Goal: Task Accomplishment & Management: Manage account settings

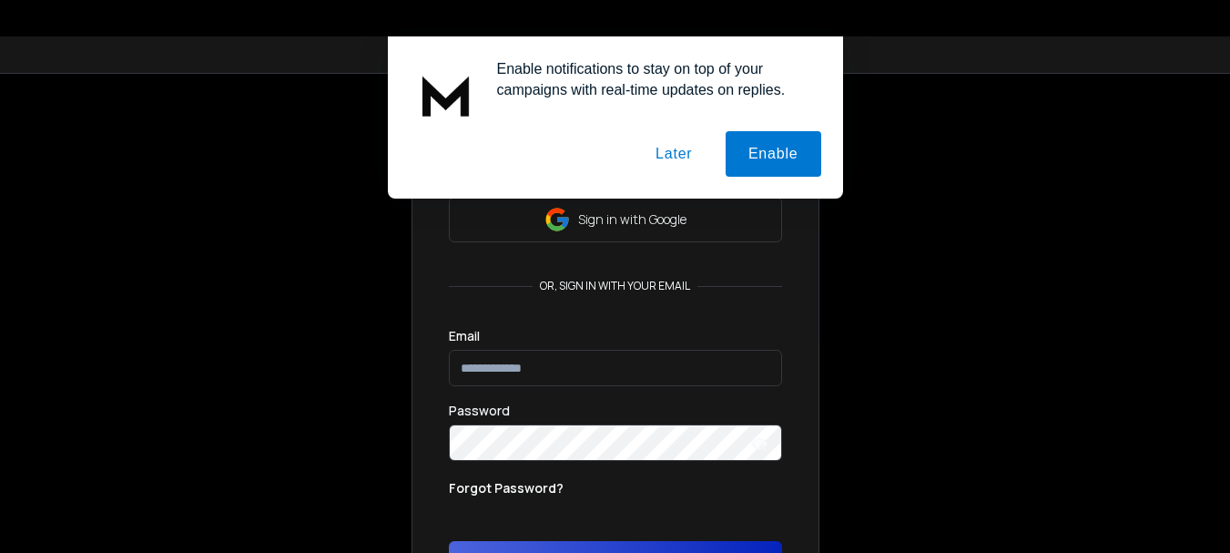
click at [670, 156] on button "Later" at bounding box center [674, 154] width 82 height 46
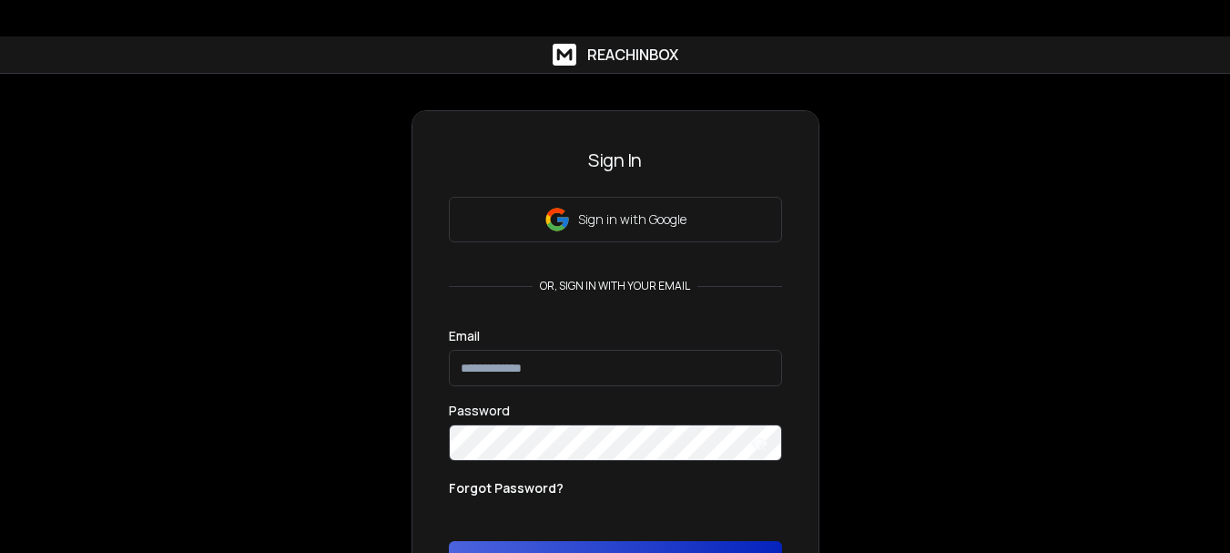
click at [572, 354] on input "email" at bounding box center [615, 368] width 333 height 36
type input "**********"
click at [504, 475] on form "**********" at bounding box center [615, 454] width 333 height 248
click at [504, 495] on p "Forgot Password?" at bounding box center [506, 488] width 115 height 18
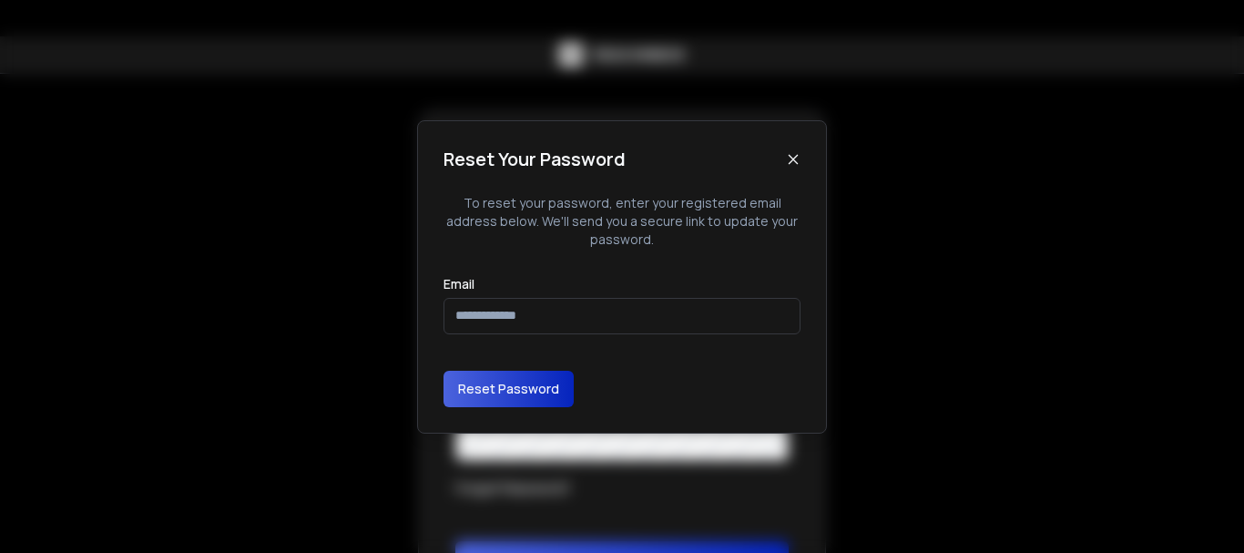
click at [534, 308] on input "email" at bounding box center [621, 316] width 357 height 36
type input "**********"
click at [531, 378] on button "Reset Password" at bounding box center [508, 389] width 130 height 36
click at [679, 221] on p "To reset your password, enter your registered email address below. We'll send y…" at bounding box center [621, 221] width 357 height 55
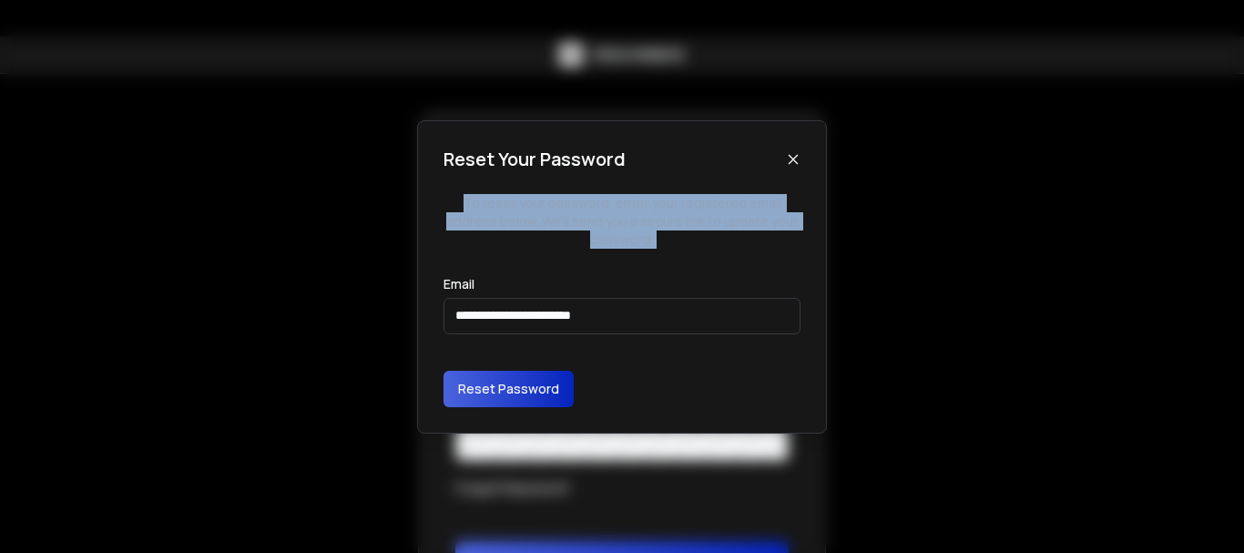
click at [679, 221] on p "To reset your password, enter your registered email address below. We'll send y…" at bounding box center [621, 221] width 357 height 55
click at [524, 381] on button "Reset Password" at bounding box center [508, 389] width 130 height 36
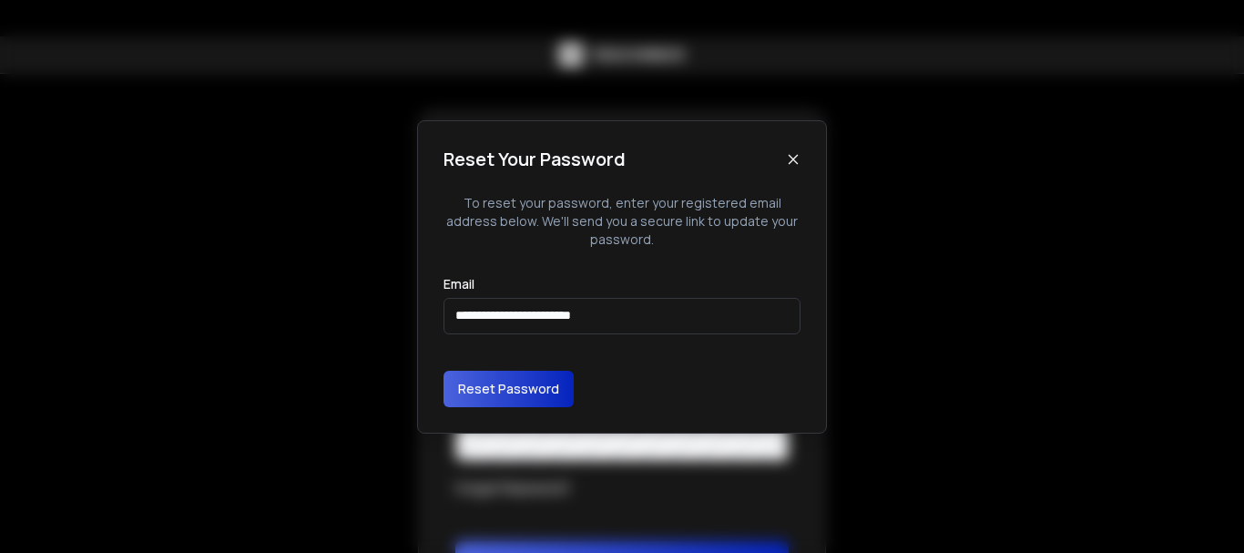
click at [786, 167] on icon at bounding box center [793, 159] width 15 height 15
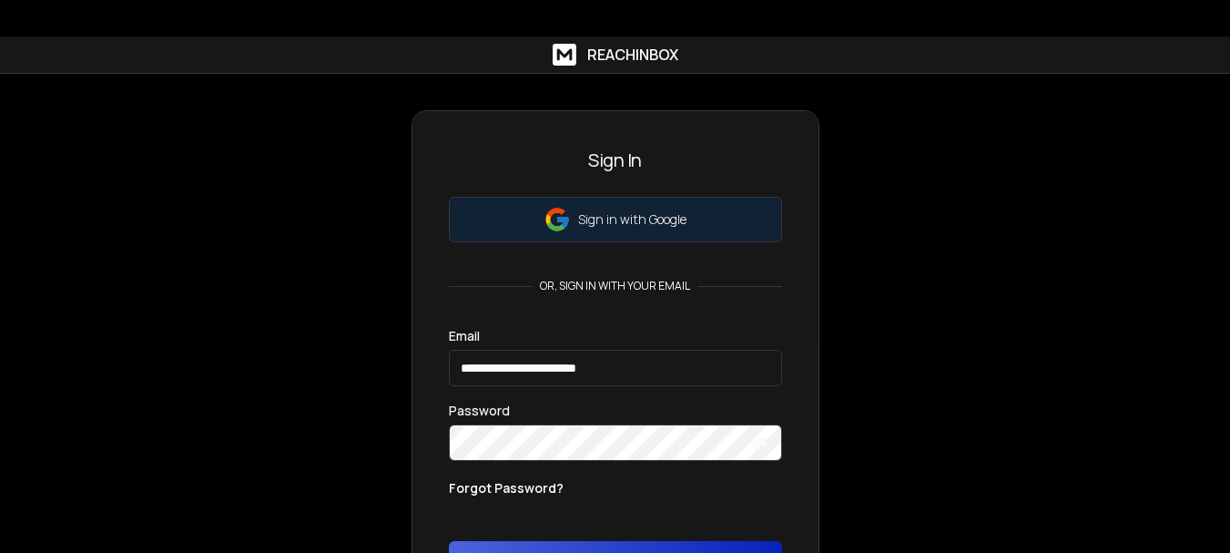
click at [654, 218] on p "Sign in with Google" at bounding box center [632, 219] width 108 height 18
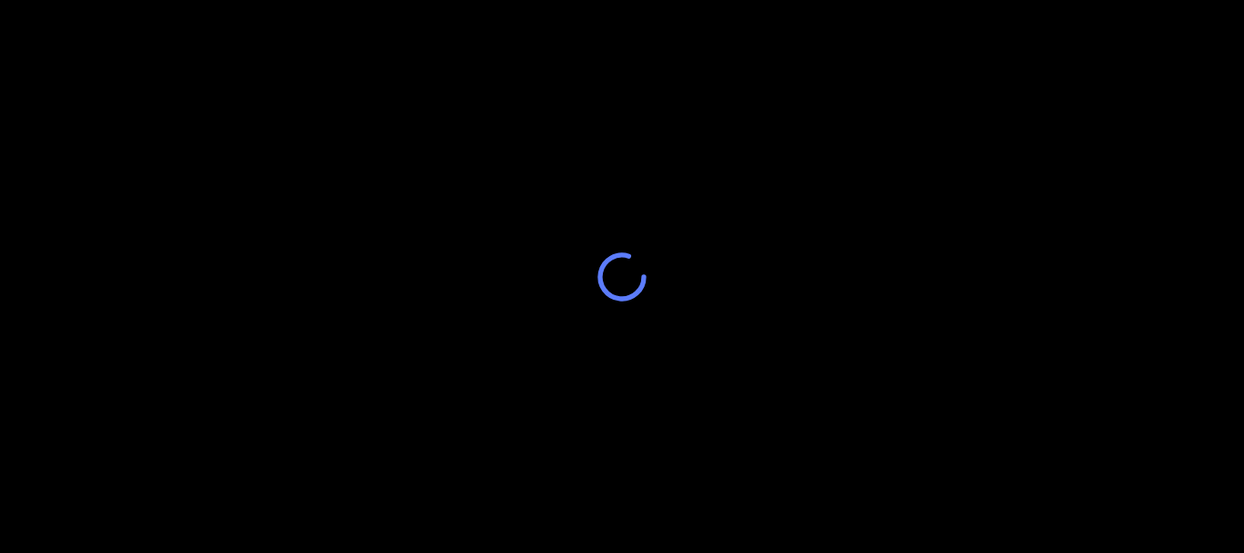
click at [1028, 92] on div at bounding box center [622, 276] width 1244 height 553
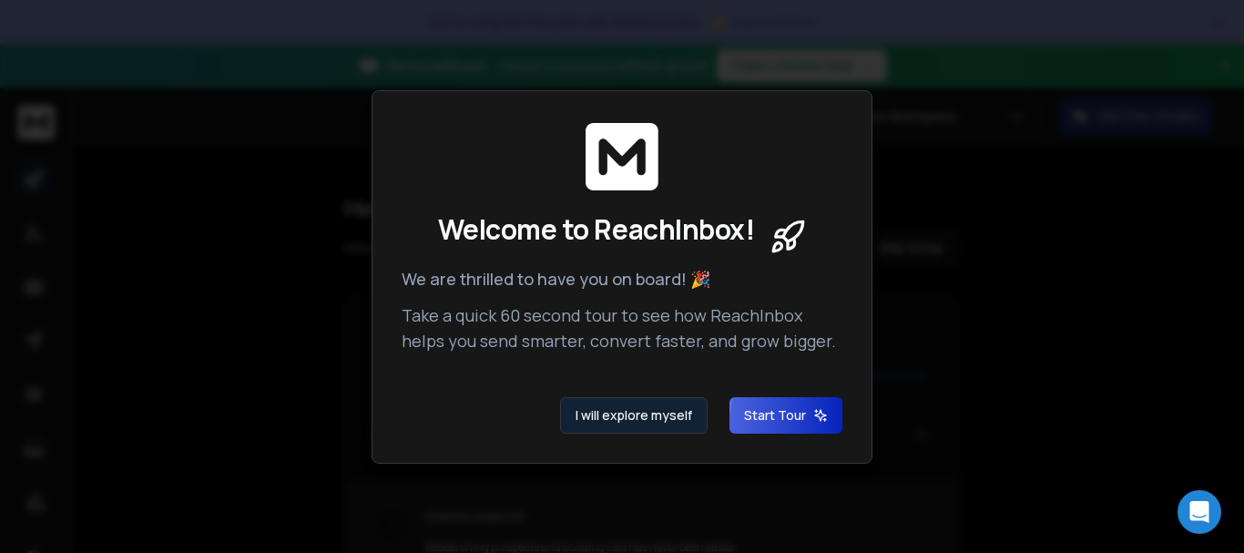
click at [693, 416] on button "I will explore myself" at bounding box center [634, 415] width 148 height 36
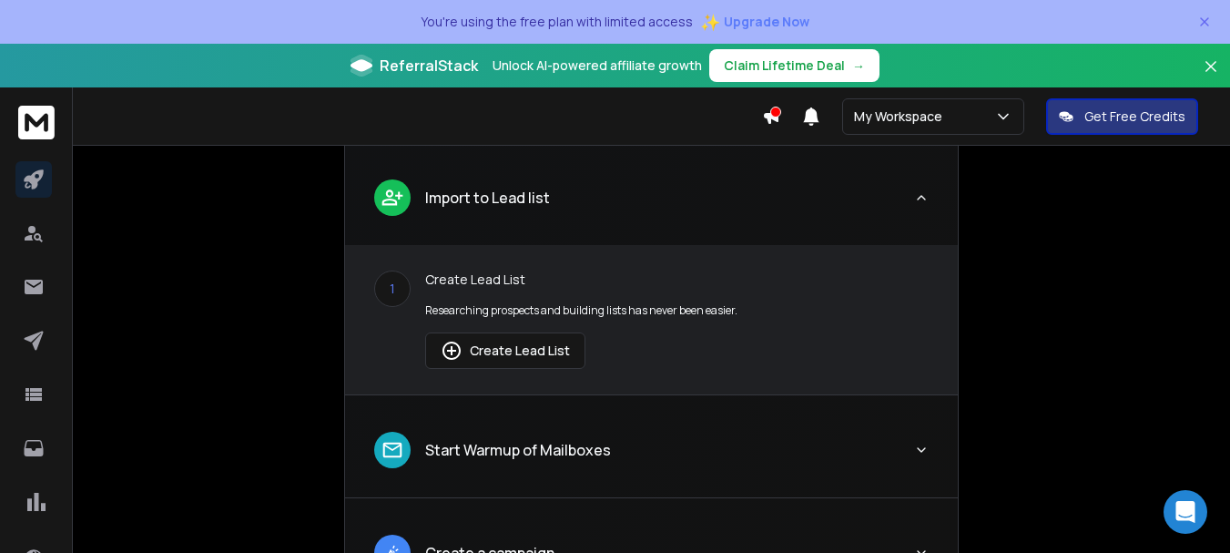
scroll to position [332, 0]
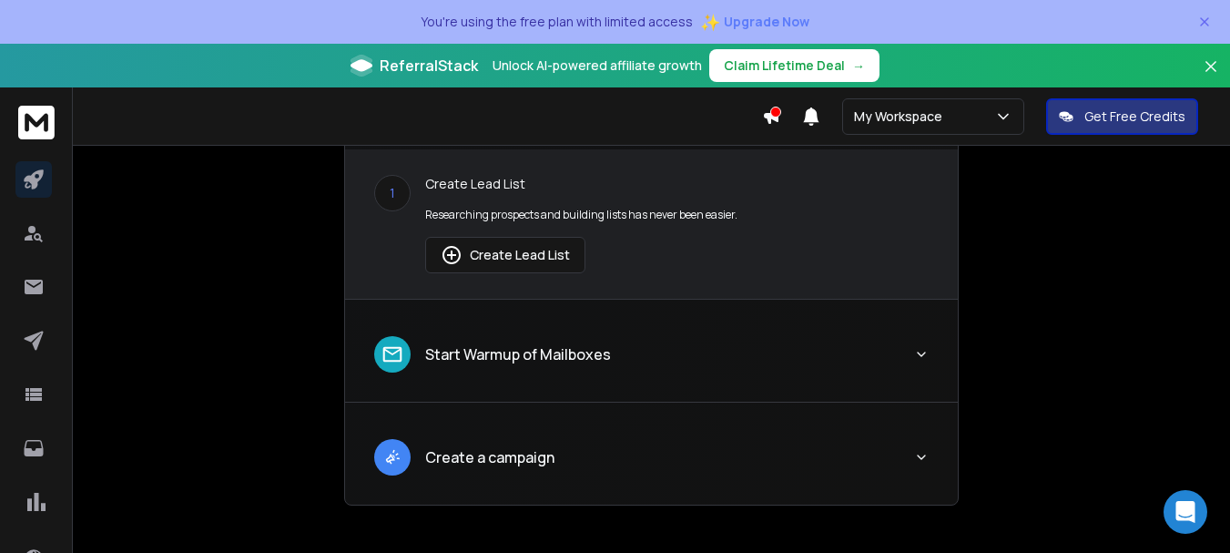
click at [820, 229] on div "Create Lead List Researching prospects and building lists has never been easier…" at bounding box center [677, 224] width 504 height 98
click at [685, 346] on button "Start Warmup of Mailboxes" at bounding box center [651, 361] width 613 height 80
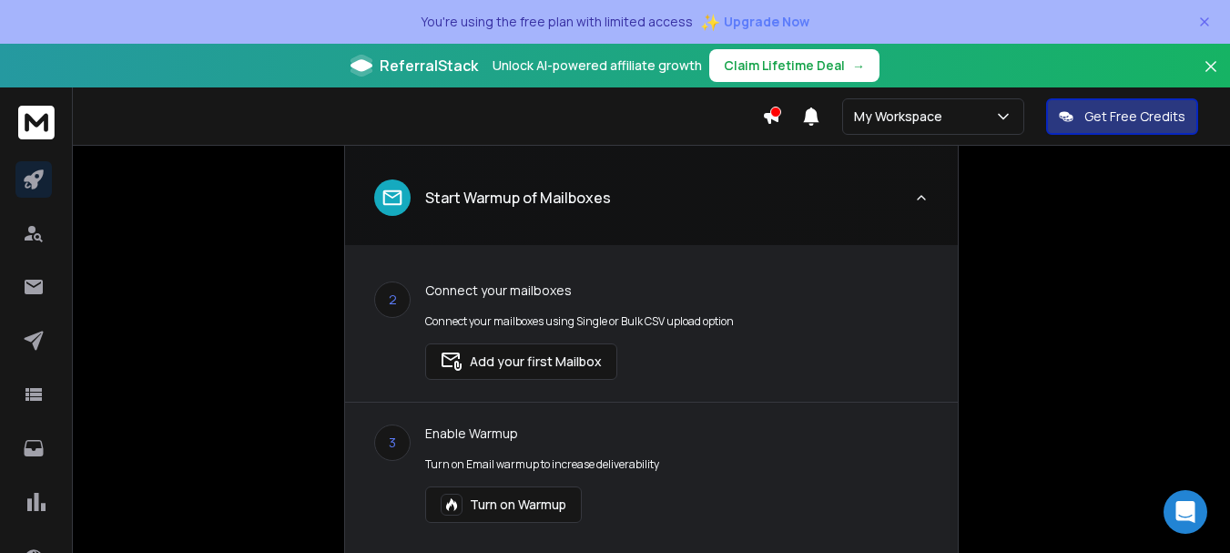
scroll to position [586, 0]
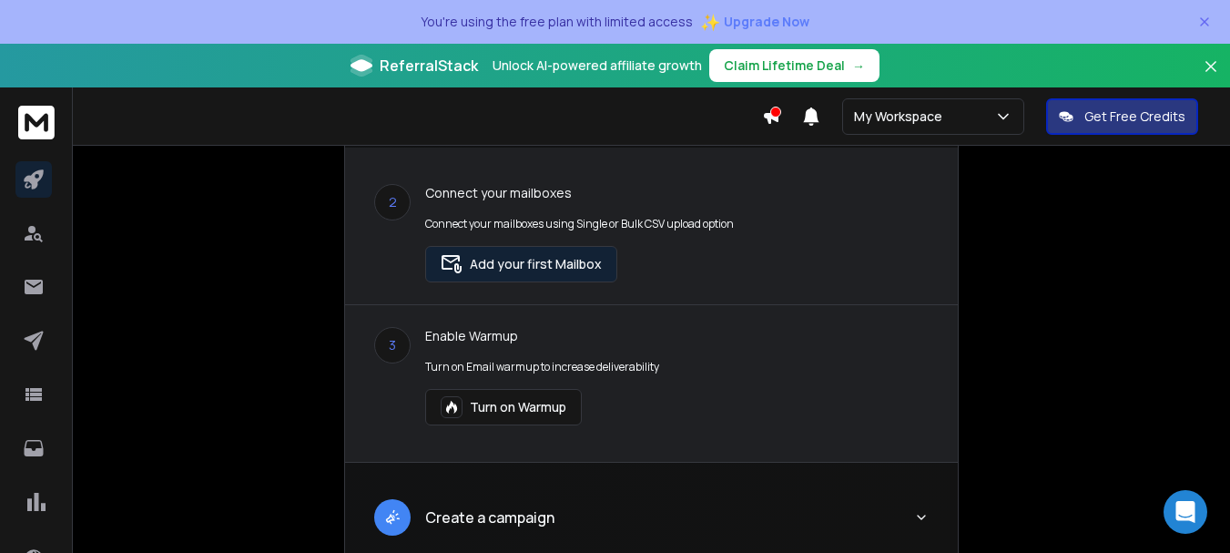
click at [553, 260] on button "Add your first Mailbox" at bounding box center [521, 264] width 192 height 36
click at [552, 260] on button "Add your first Mailbox" at bounding box center [521, 264] width 192 height 36
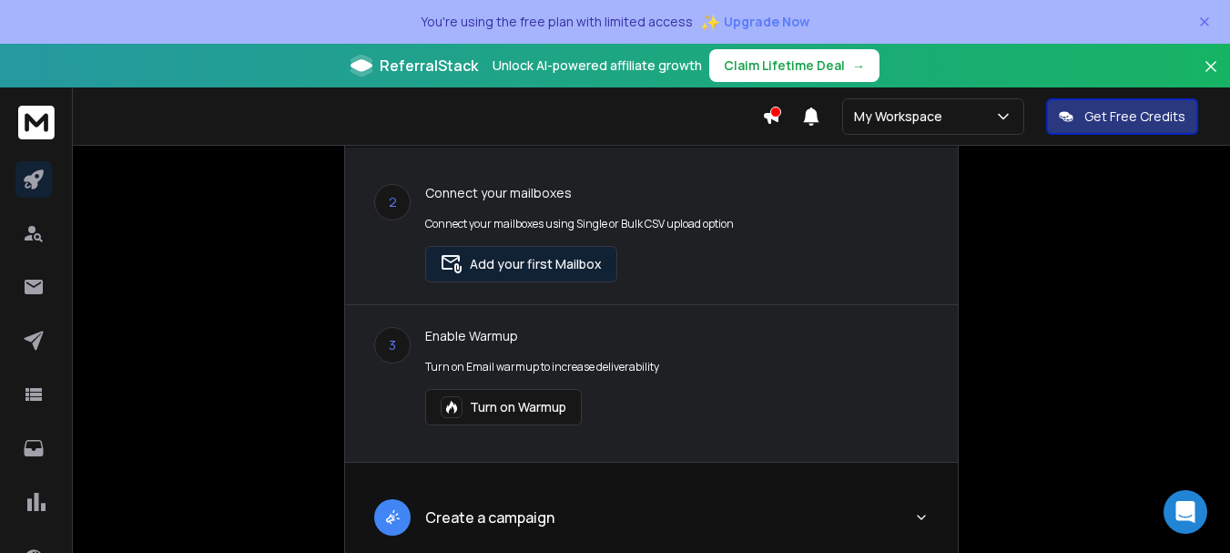
click at [552, 260] on button "Add your first Mailbox" at bounding box center [521, 264] width 192 height 36
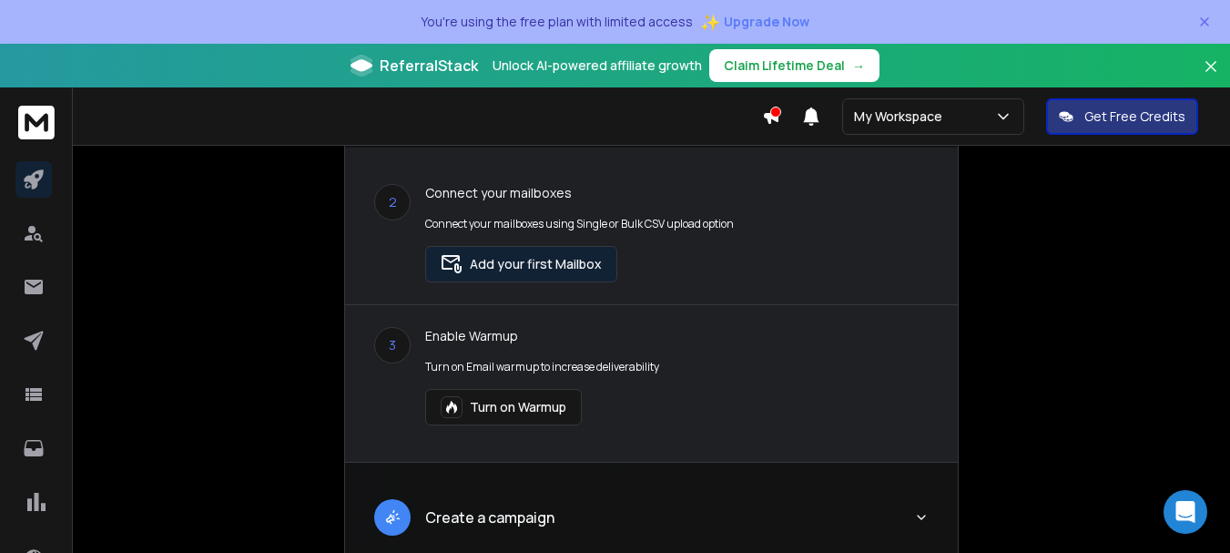
click at [552, 260] on button "Add your first Mailbox" at bounding box center [521, 264] width 192 height 36
click at [534, 258] on button "Add your first Mailbox" at bounding box center [521, 264] width 192 height 36
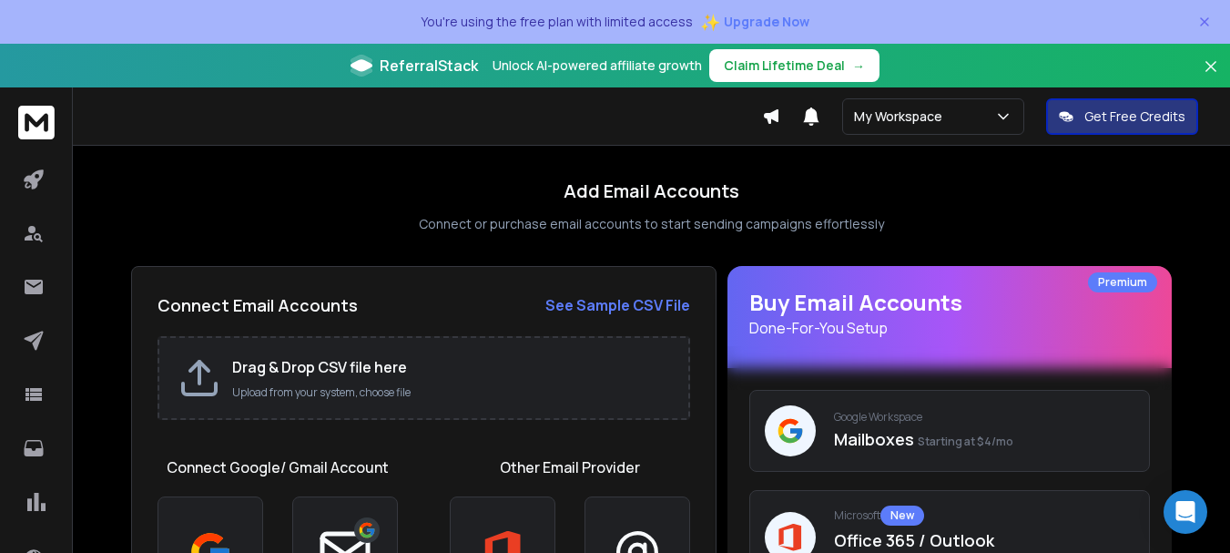
click at [534, 258] on div "Add Email Accounts Connect or purchase email accounts to start sending campaign…" at bounding box center [651, 506] width 1157 height 656
click at [48, 286] on link at bounding box center [33, 287] width 36 height 36
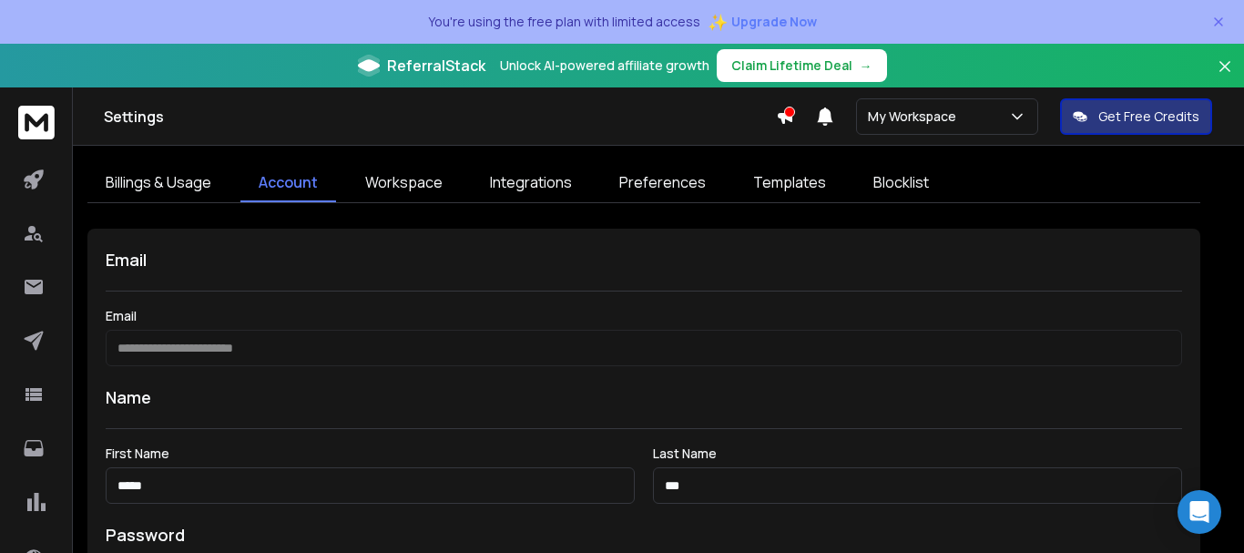
scroll to position [38, 0]
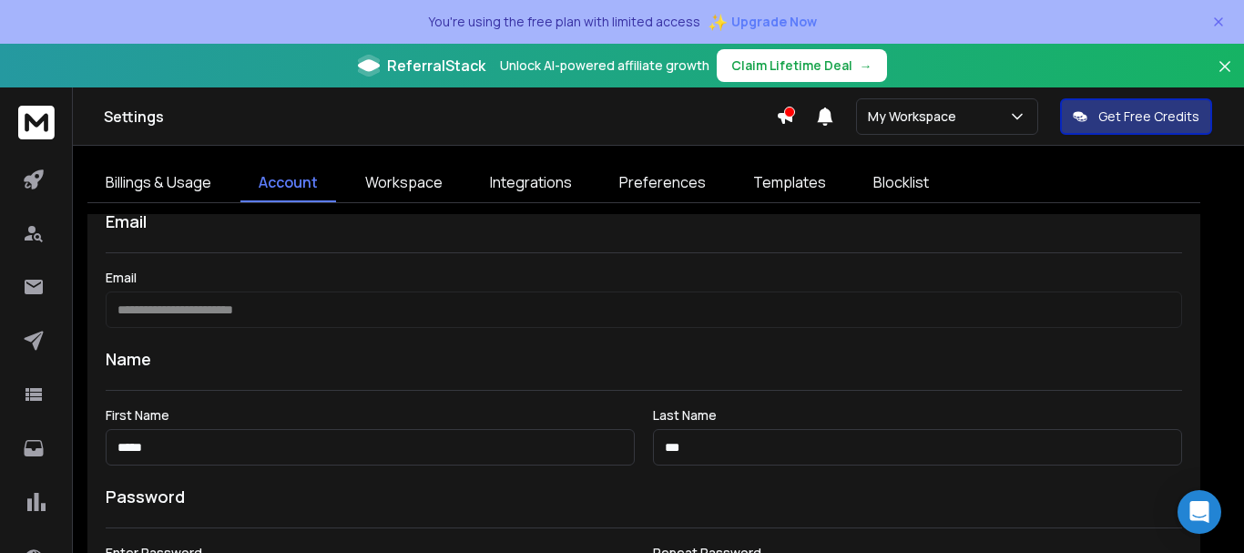
click at [712, 546] on label "Repeat Password" at bounding box center [917, 552] width 529 height 13
click at [569, 525] on form "Name First Name ***** Last Name *** Password Enter Password Repeat Password" at bounding box center [644, 474] width 1076 height 257
click at [565, 537] on form "Name First Name ***** Last Name *** Password Enter Password Repeat Password" at bounding box center [644, 474] width 1076 height 257
click at [317, 340] on div "**********" at bounding box center [644, 406] width 1076 height 394
click at [432, 181] on link "Workspace" at bounding box center [404, 183] width 114 height 38
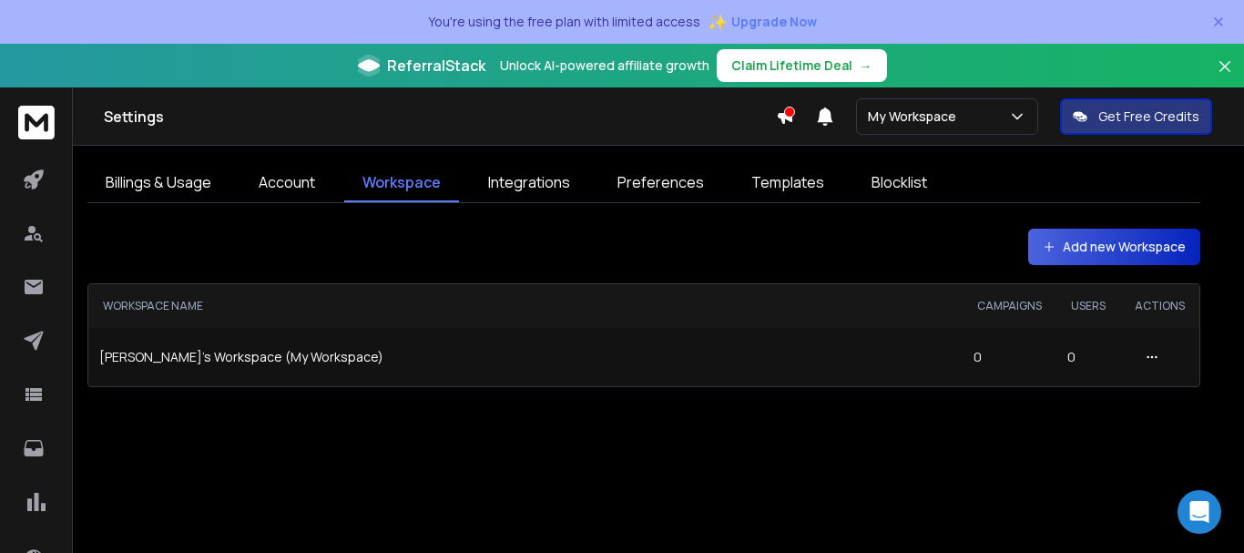
click at [363, 357] on td "Habib's Workspace (My Workspace)" at bounding box center [525, 357] width 874 height 58
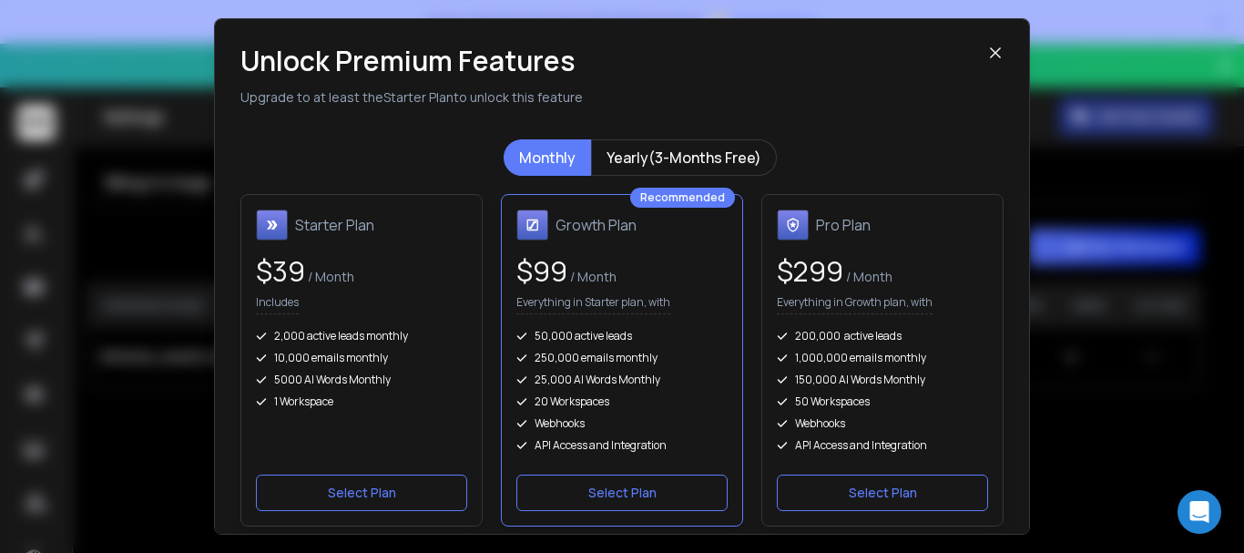
click at [996, 65] on div at bounding box center [995, 76] width 16 height 62
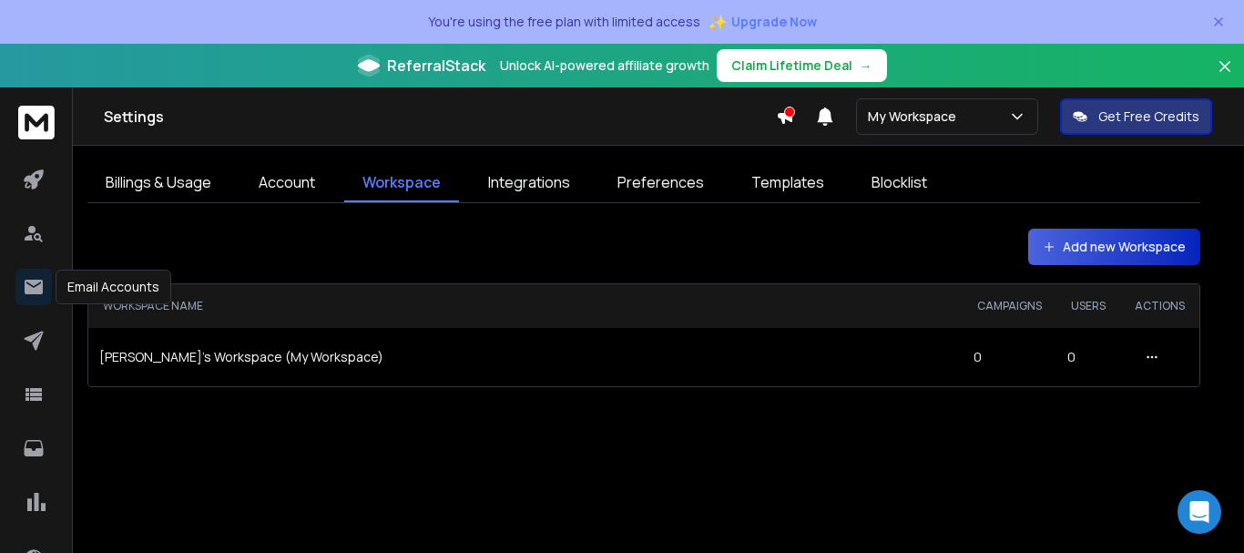
click at [35, 285] on icon at bounding box center [34, 287] width 18 height 15
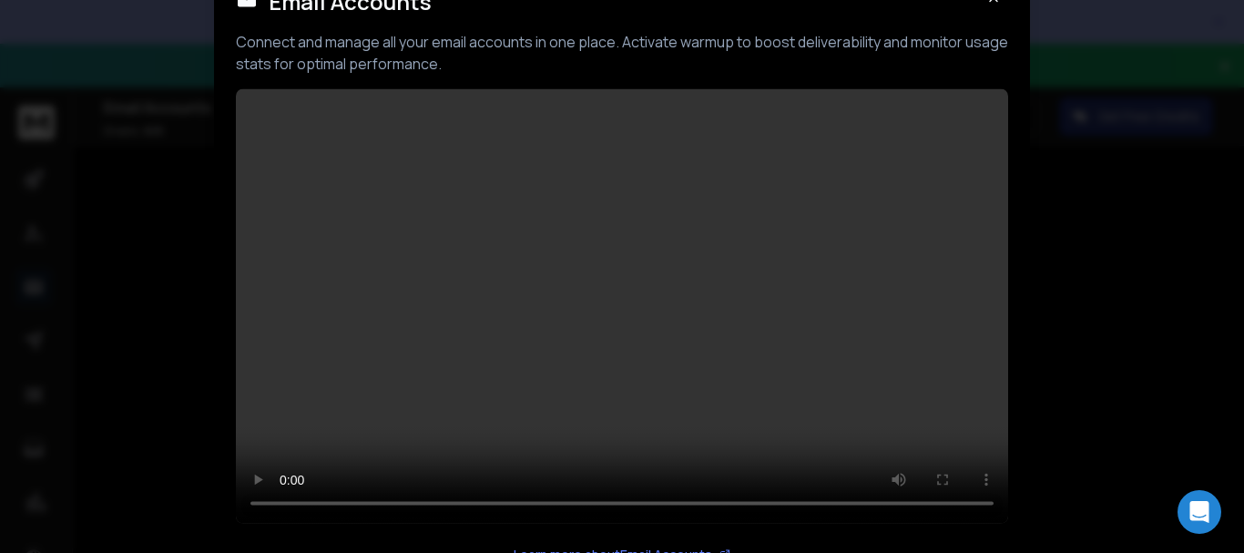
click at [1105, 203] on div at bounding box center [622, 276] width 1244 height 553
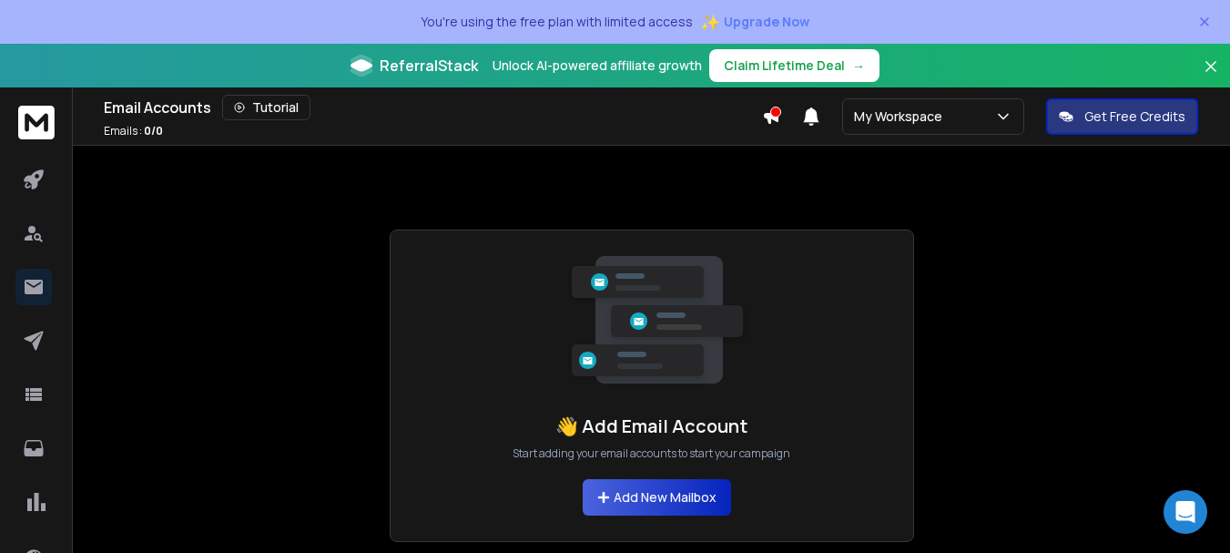
click at [1095, 175] on div "👋 Add Email Account Start adding your email accounts to start your campaign Add…" at bounding box center [651, 385] width 1099 height 443
click at [704, 496] on button "Add New Mailbox" at bounding box center [657, 497] width 148 height 36
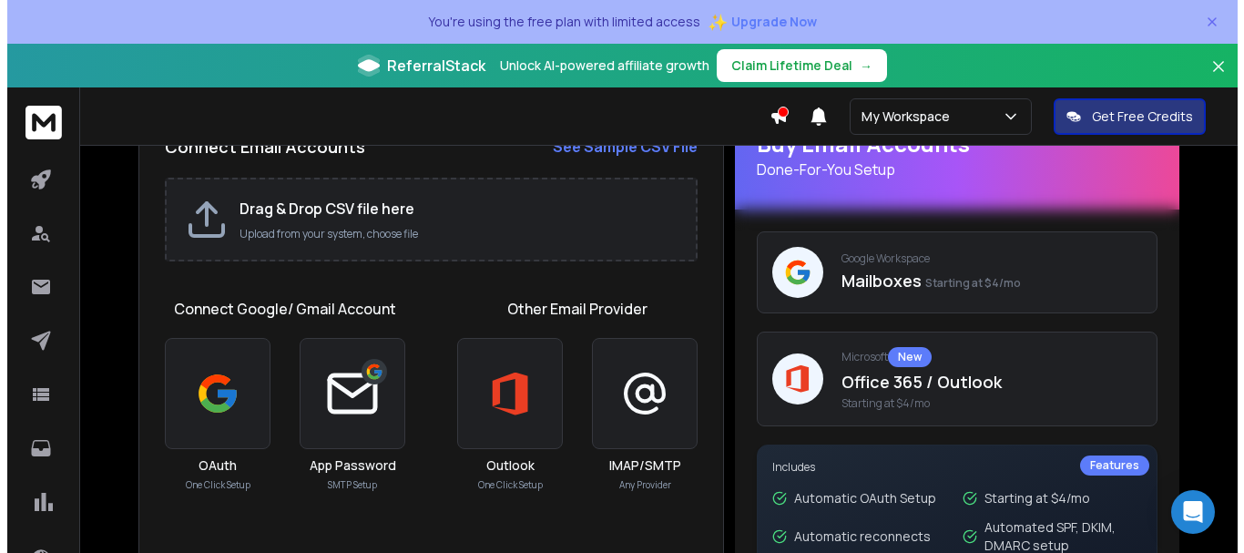
scroll to position [182, 0]
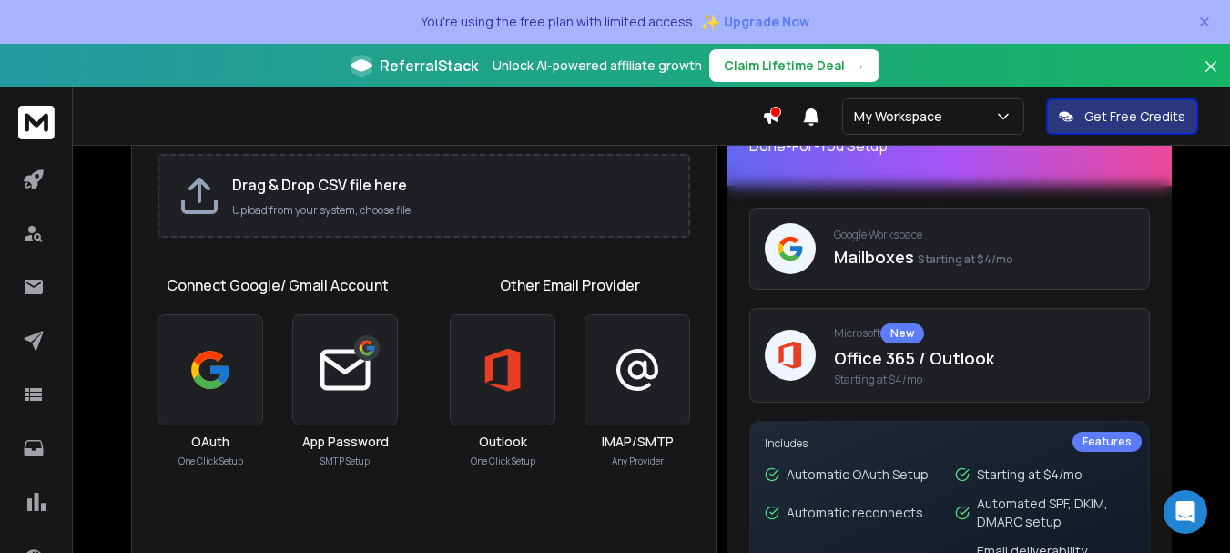
click at [350, 393] on icon at bounding box center [345, 369] width 55 height 55
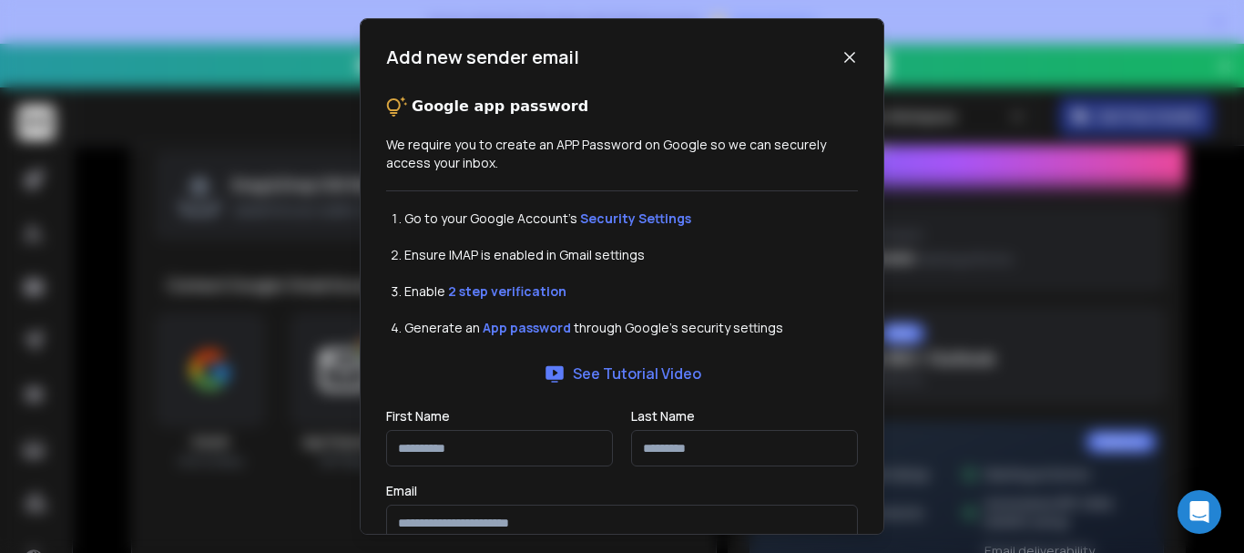
scroll to position [198, 0]
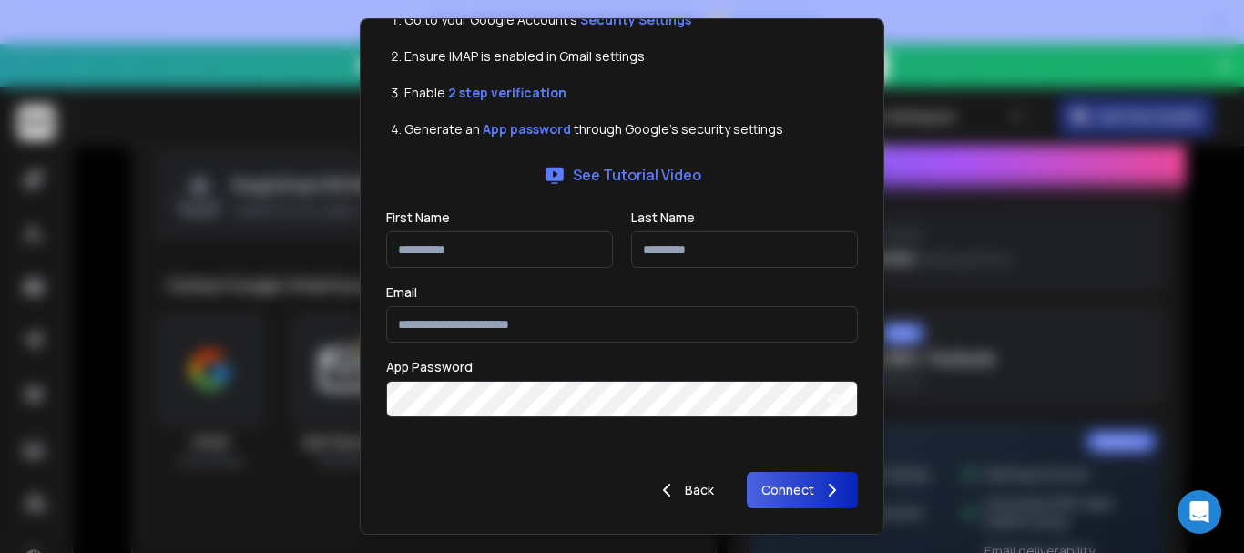
click at [489, 255] on input "text" at bounding box center [499, 249] width 227 height 36
type input "**********"
type input "*****"
click at [519, 323] on input "email" at bounding box center [622, 324] width 472 height 36
type input "**********"
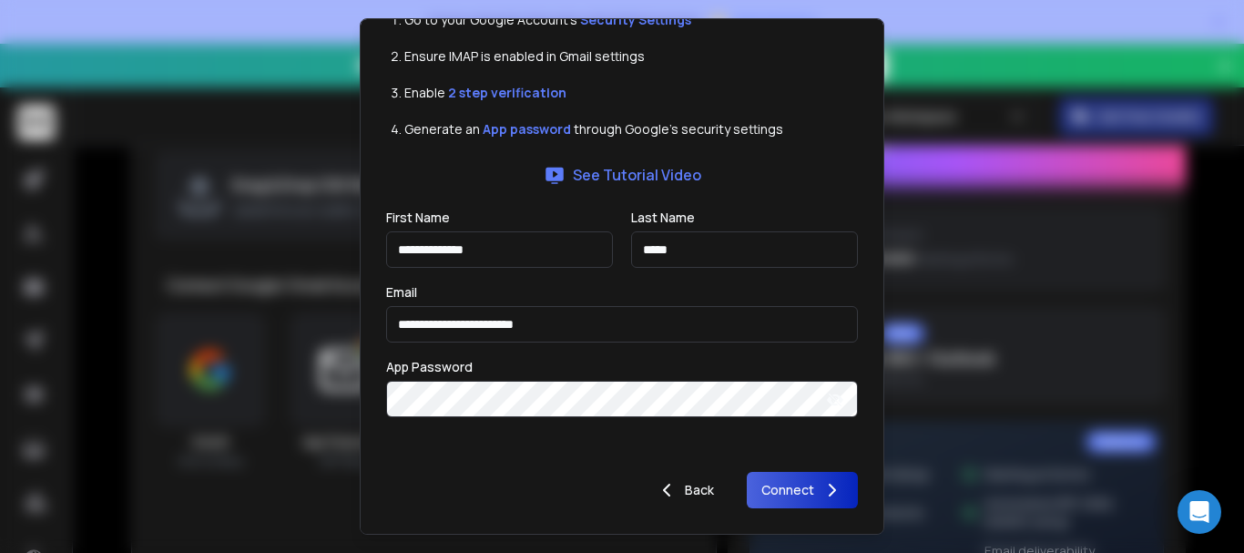
click at [778, 483] on button "Connect" at bounding box center [802, 490] width 111 height 36
